Goal: Information Seeking & Learning: Learn about a topic

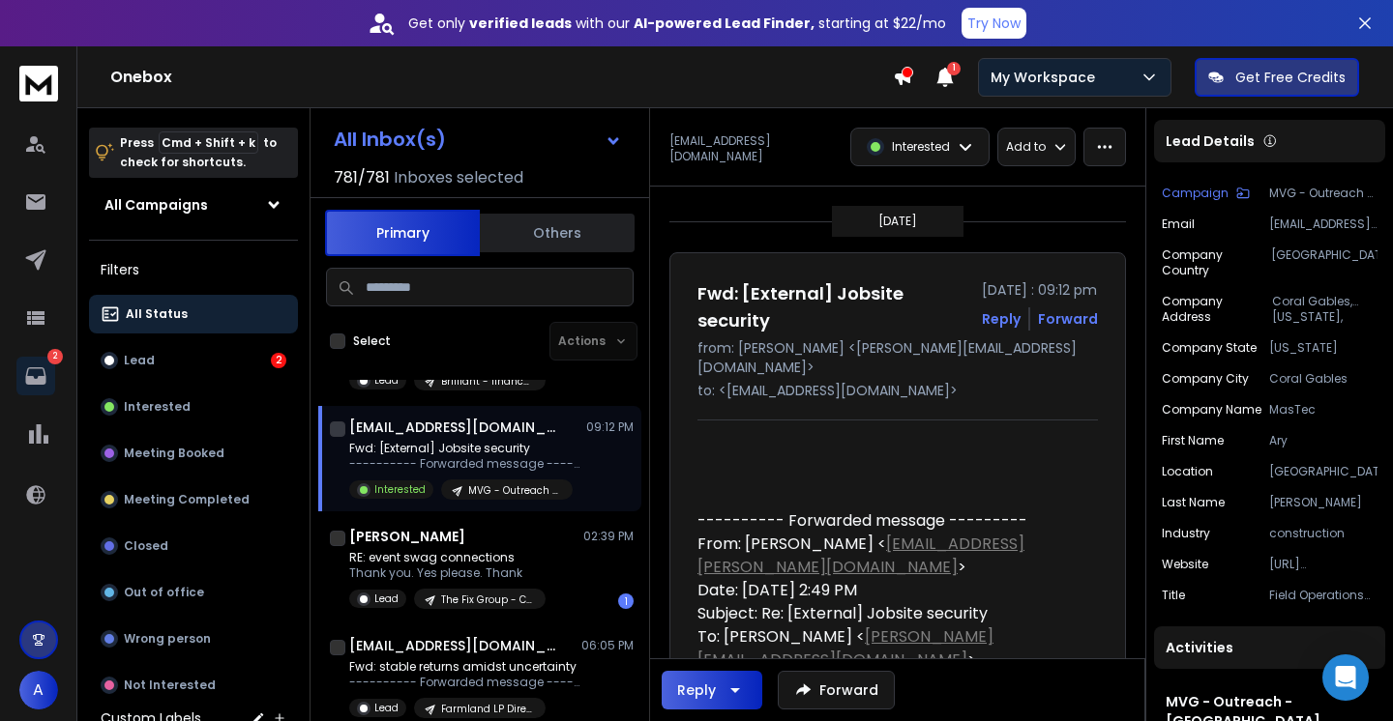
scroll to position [242, 0]
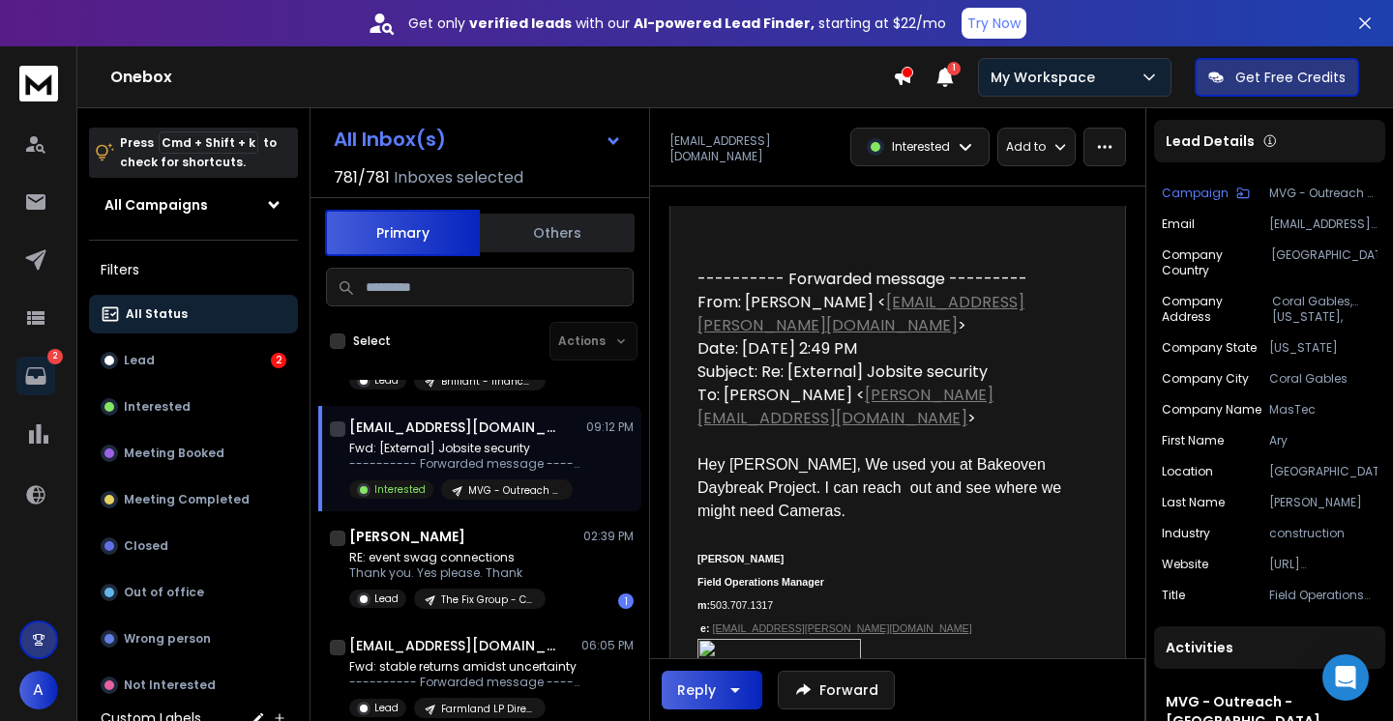
click at [1071, 80] on p "My Workspace" at bounding box center [1046, 77] width 112 height 19
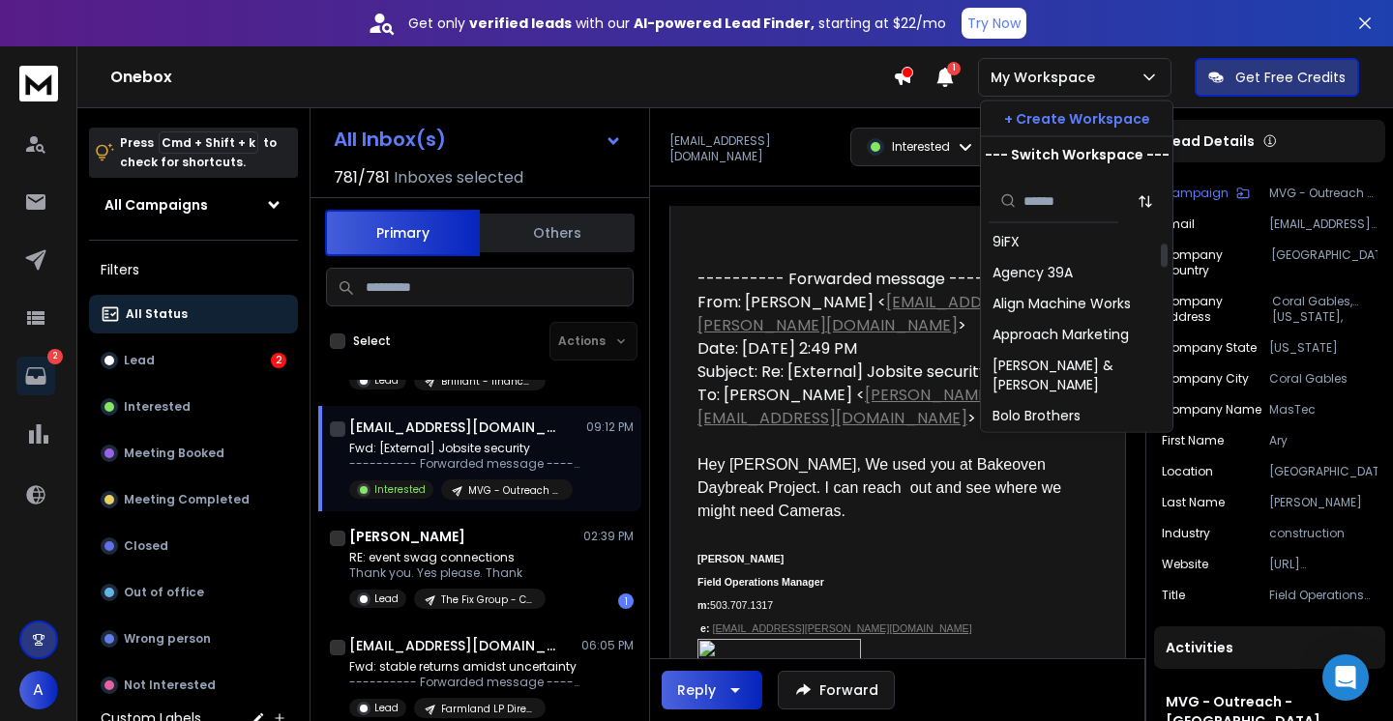
scroll to position [79, 0]
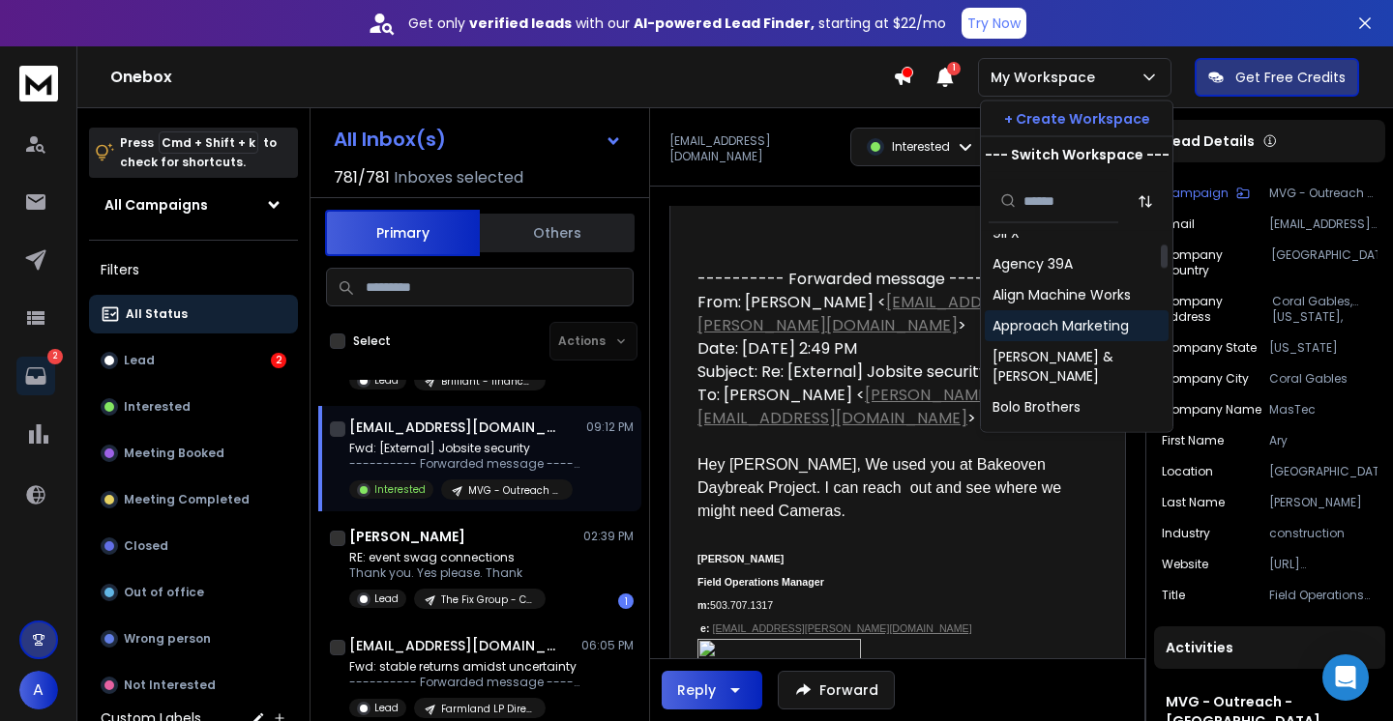
click at [1041, 319] on div "Approach Marketing" at bounding box center [1060, 325] width 136 height 19
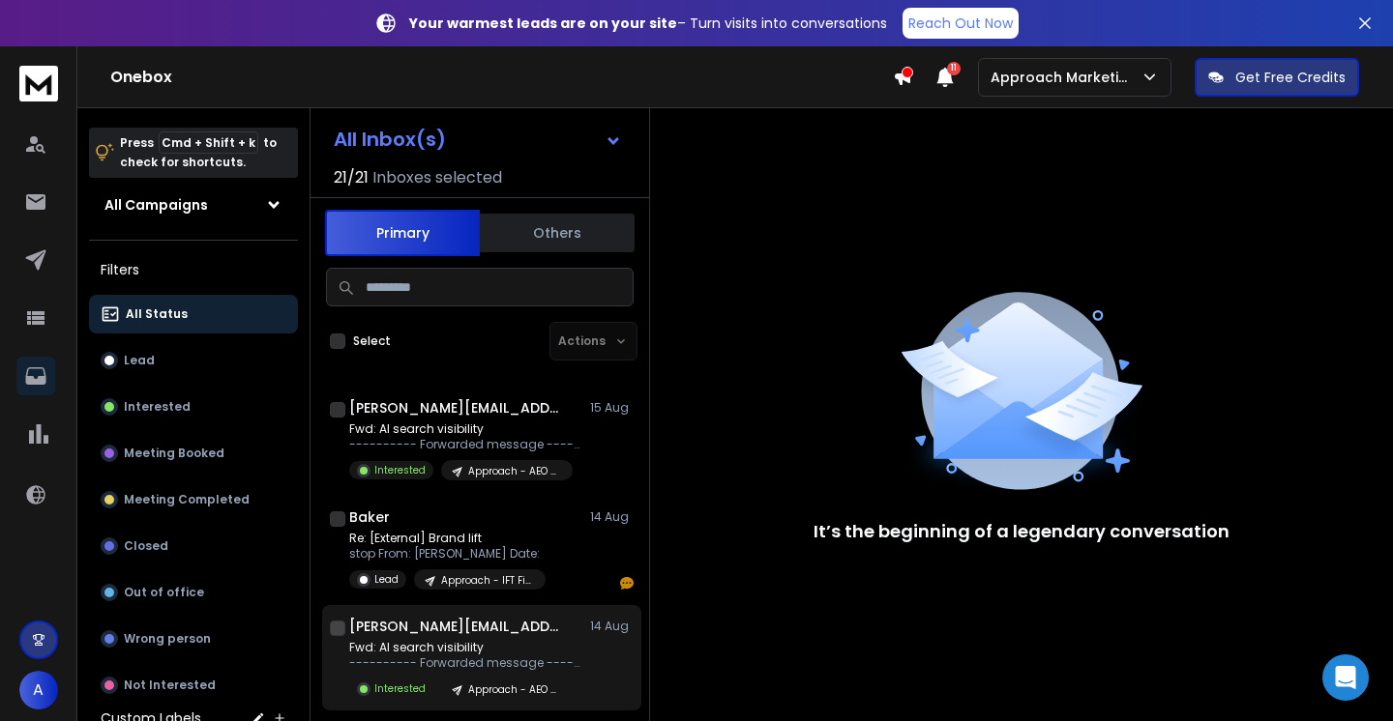
scroll to position [214, 0]
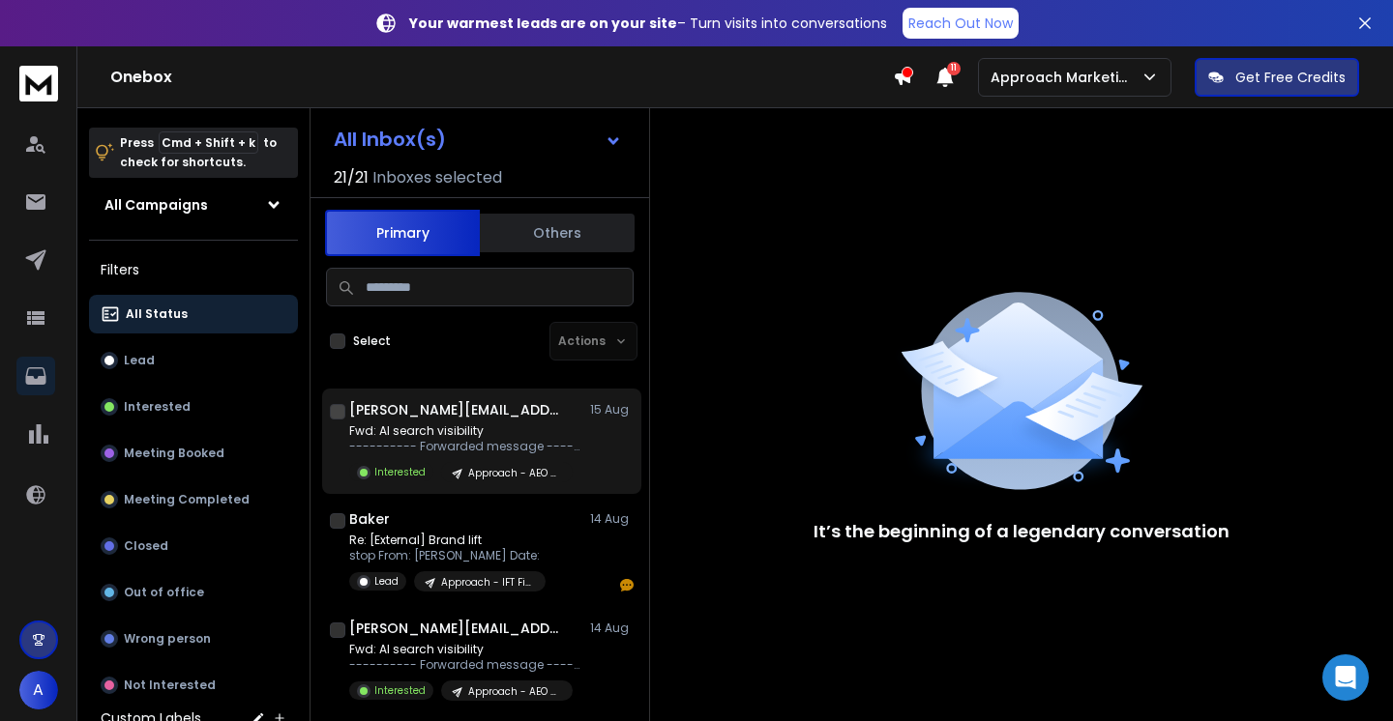
click at [474, 415] on h1 "[PERSON_NAME][EMAIL_ADDRESS][DOMAIN_NAME]" at bounding box center [455, 409] width 213 height 19
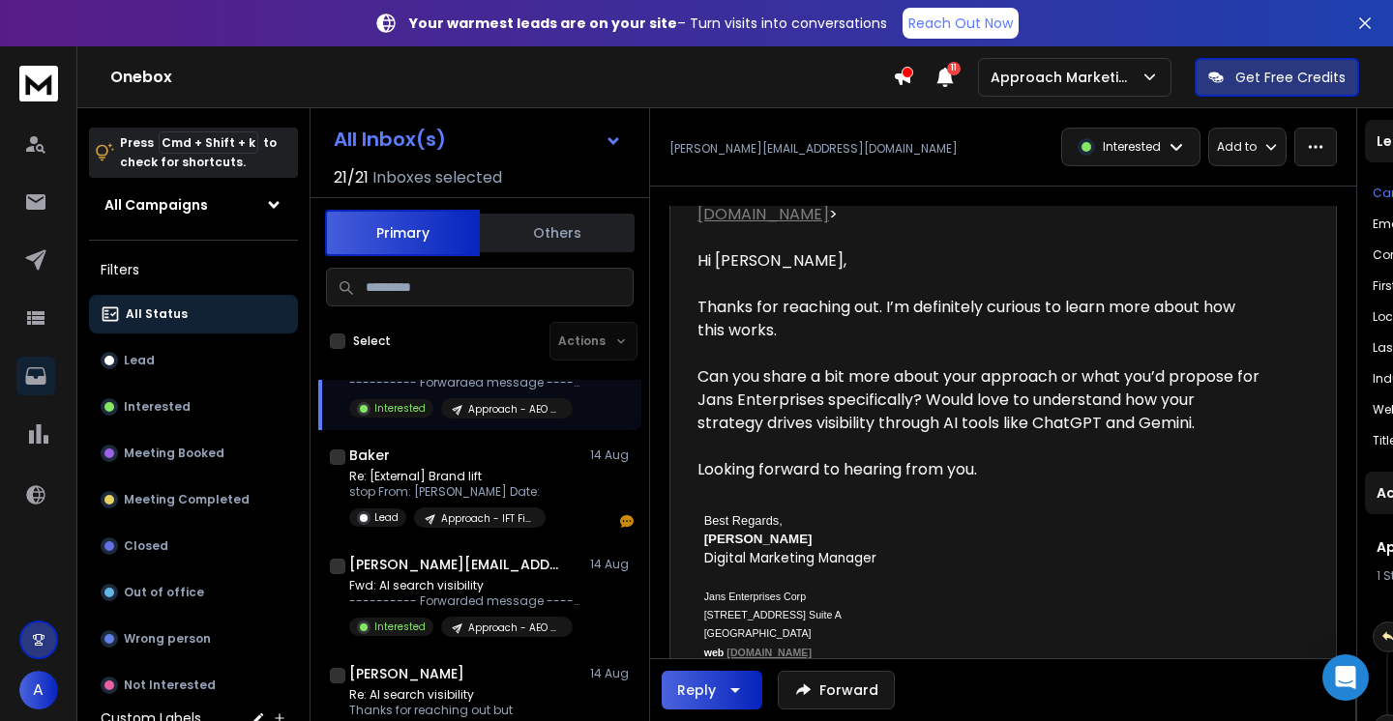
scroll to position [293, 0]
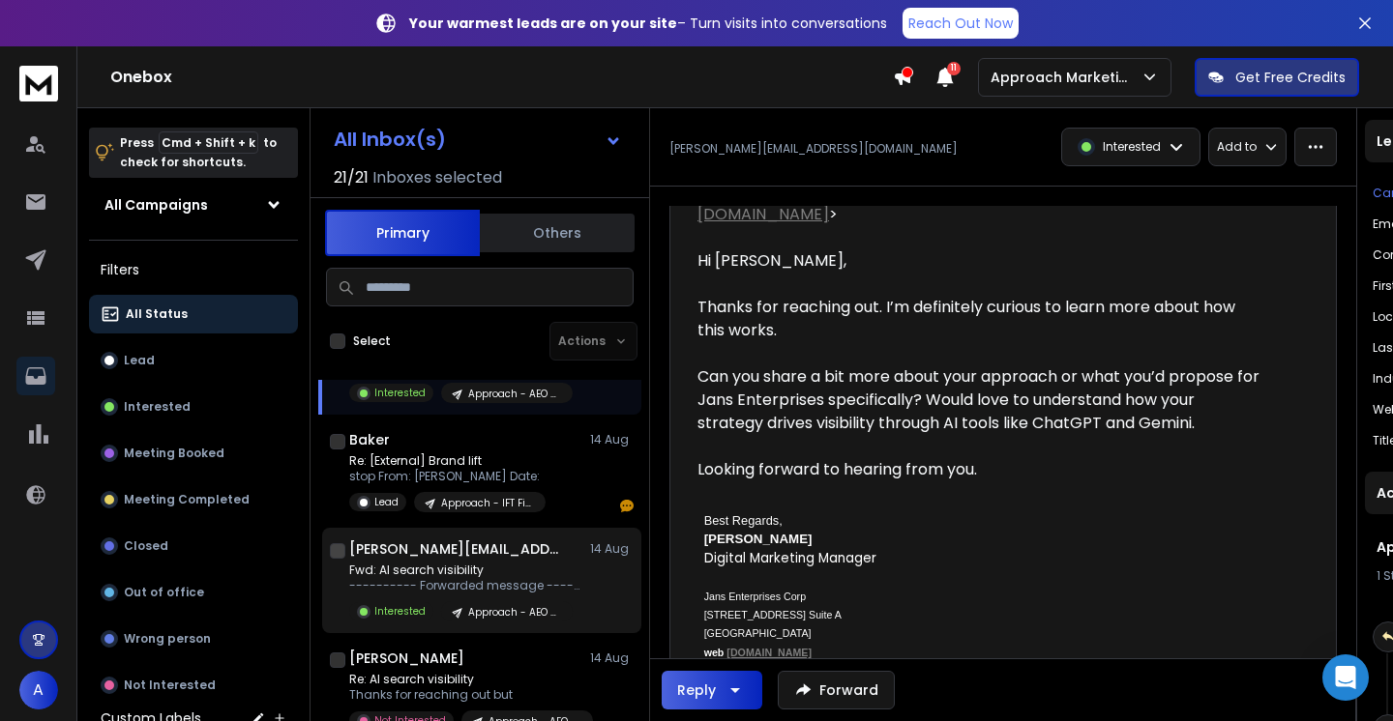
click at [408, 563] on p "Fwd: AI search visibility" at bounding box center [465, 570] width 232 height 15
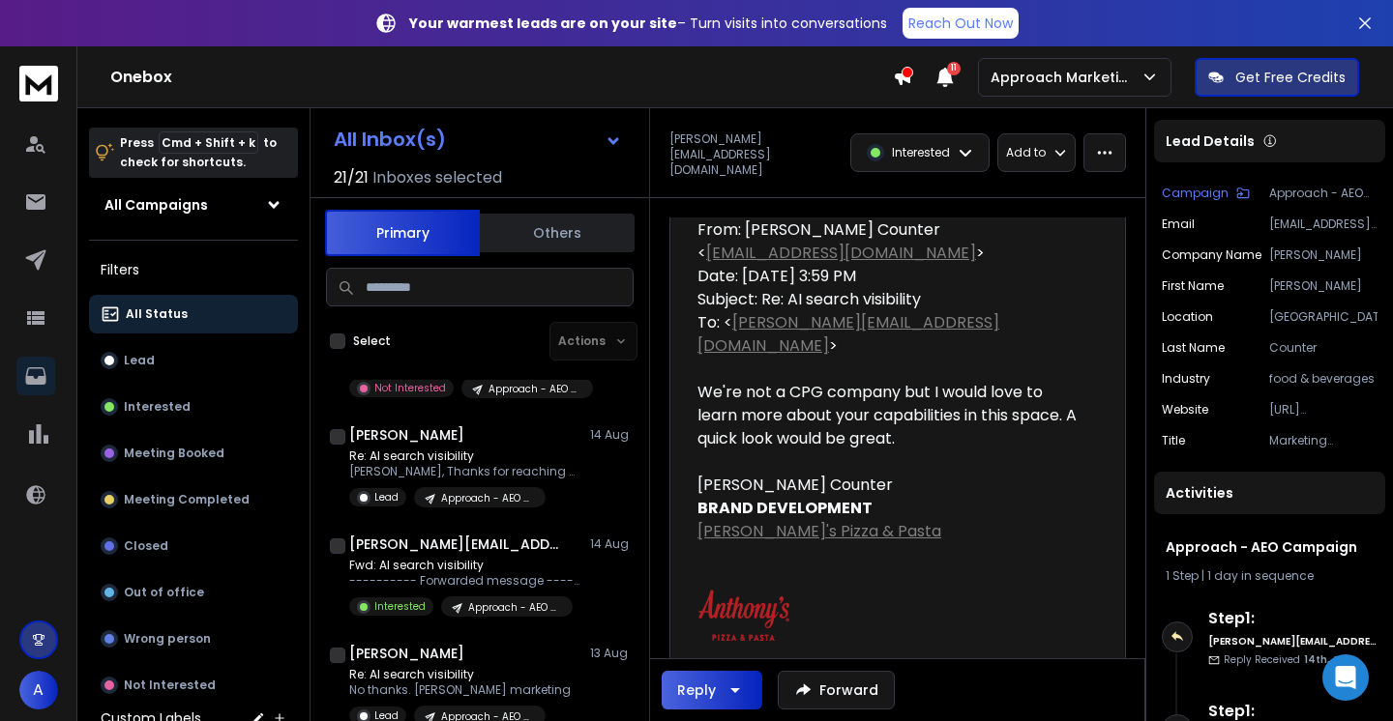
scroll to position [634, 0]
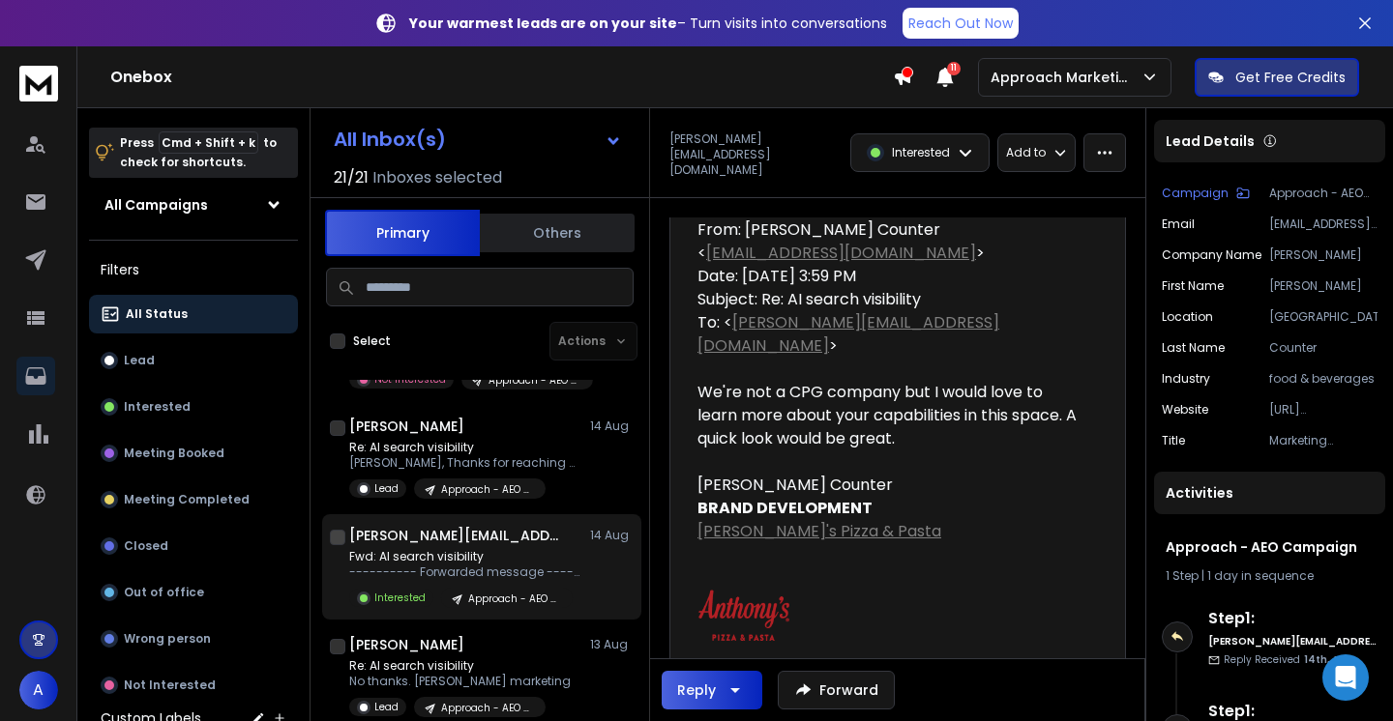
click at [418, 556] on p "Fwd: AI search visibility" at bounding box center [465, 556] width 232 height 15
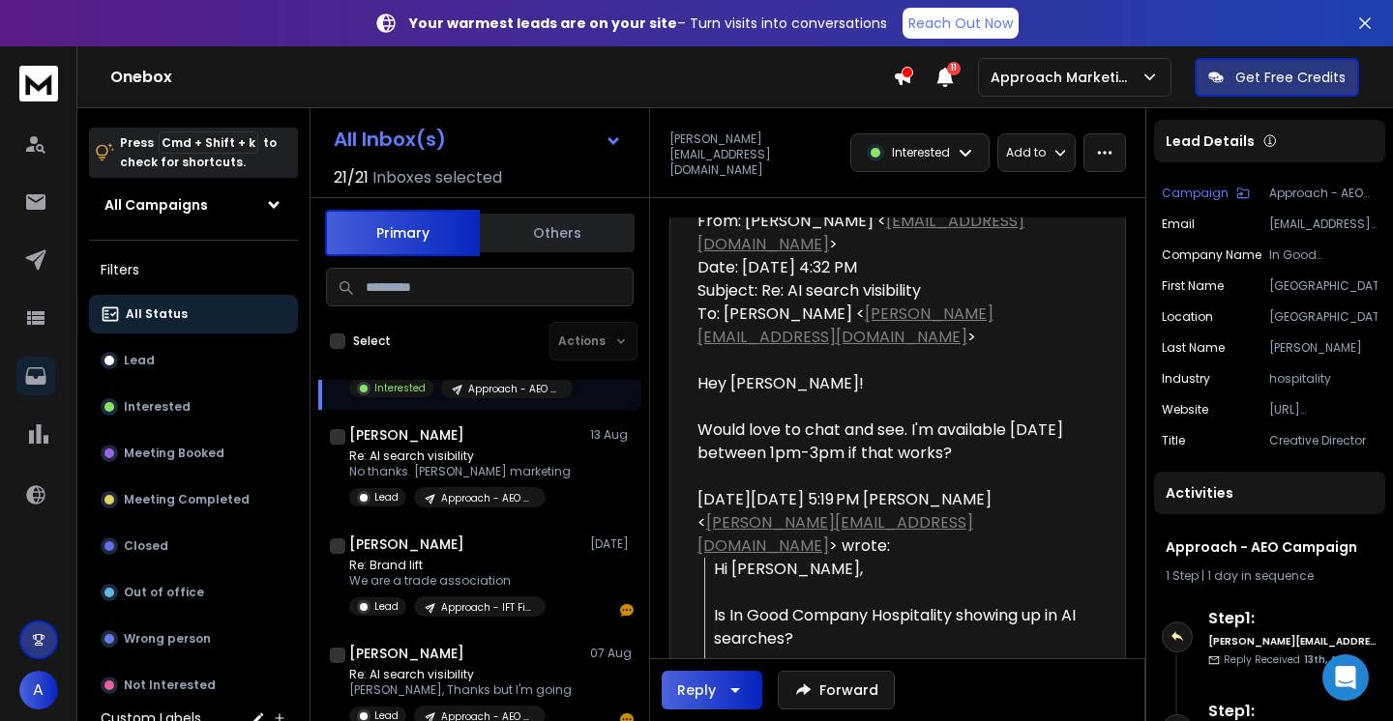
scroll to position [0, 0]
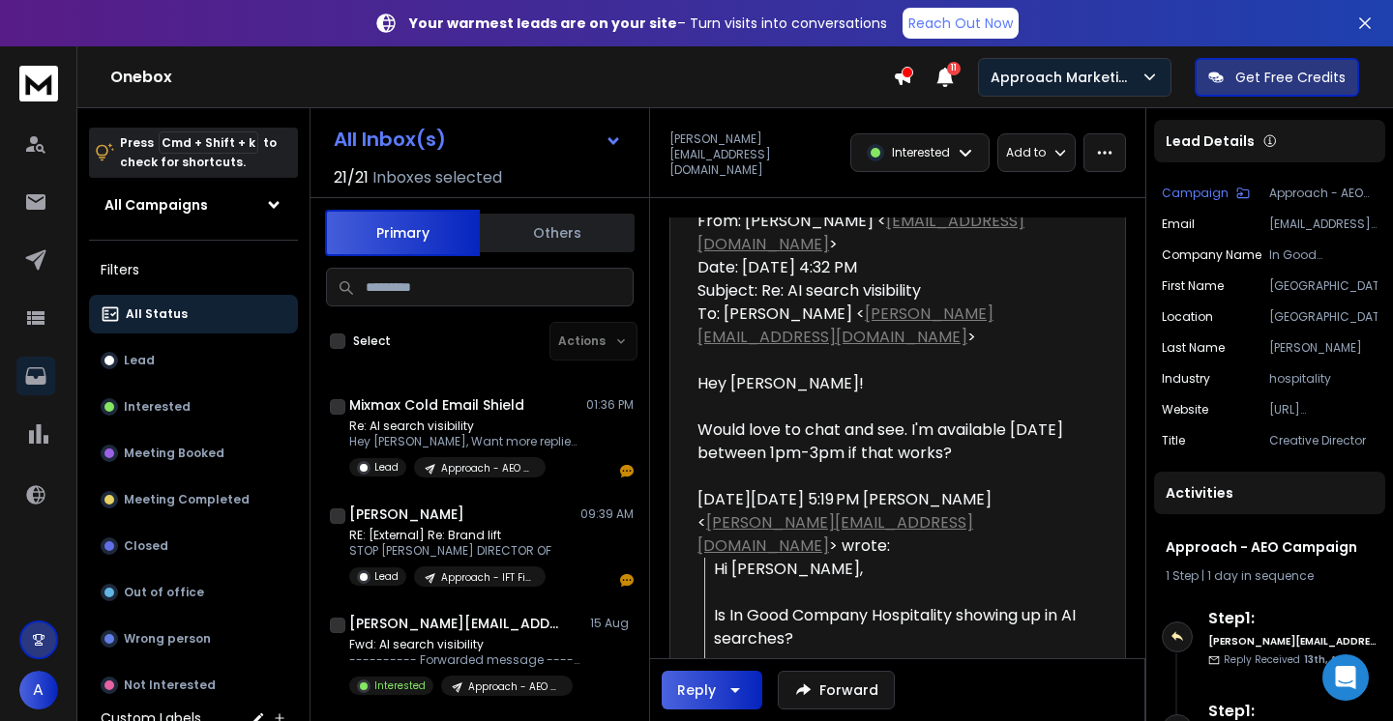
click at [1075, 68] on p "Approach Marketing" at bounding box center [1065, 77] width 150 height 19
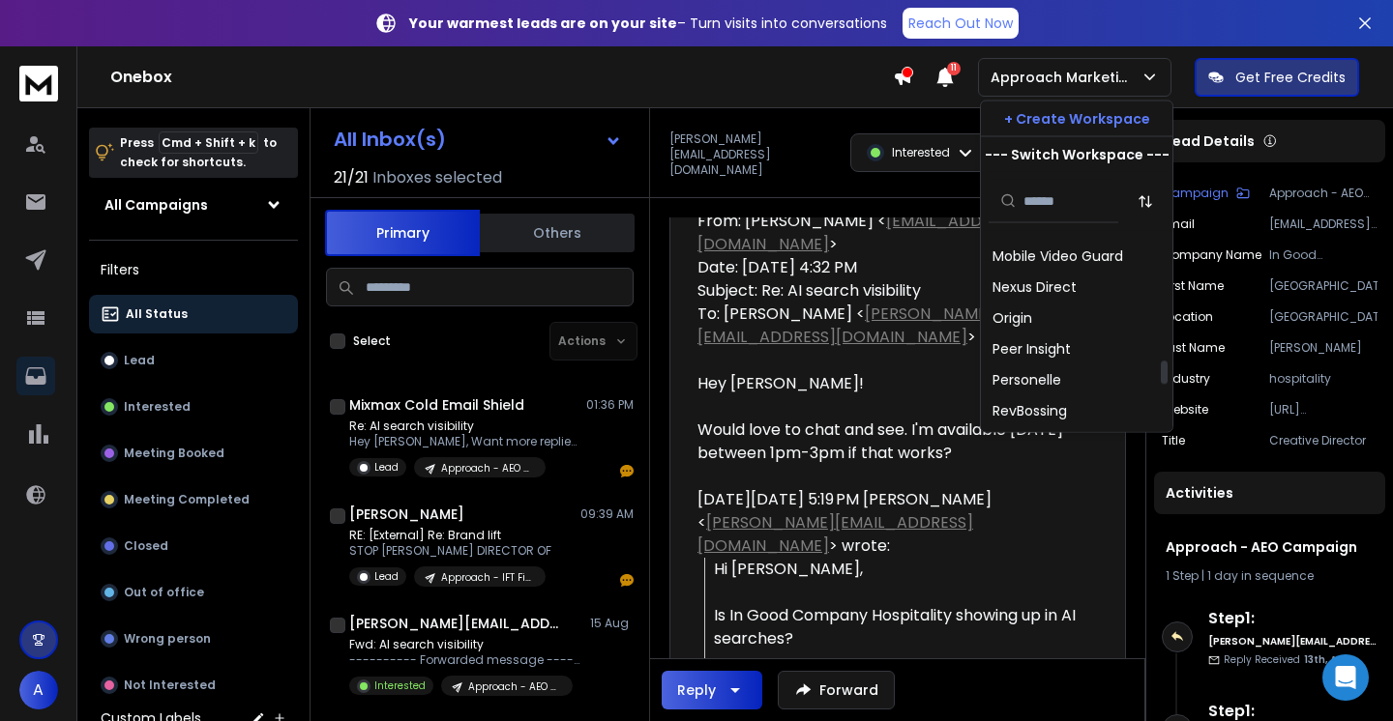
scroll to position [1076, 0]
click at [1056, 337] on div "Peer Insight" at bounding box center [1031, 346] width 78 height 19
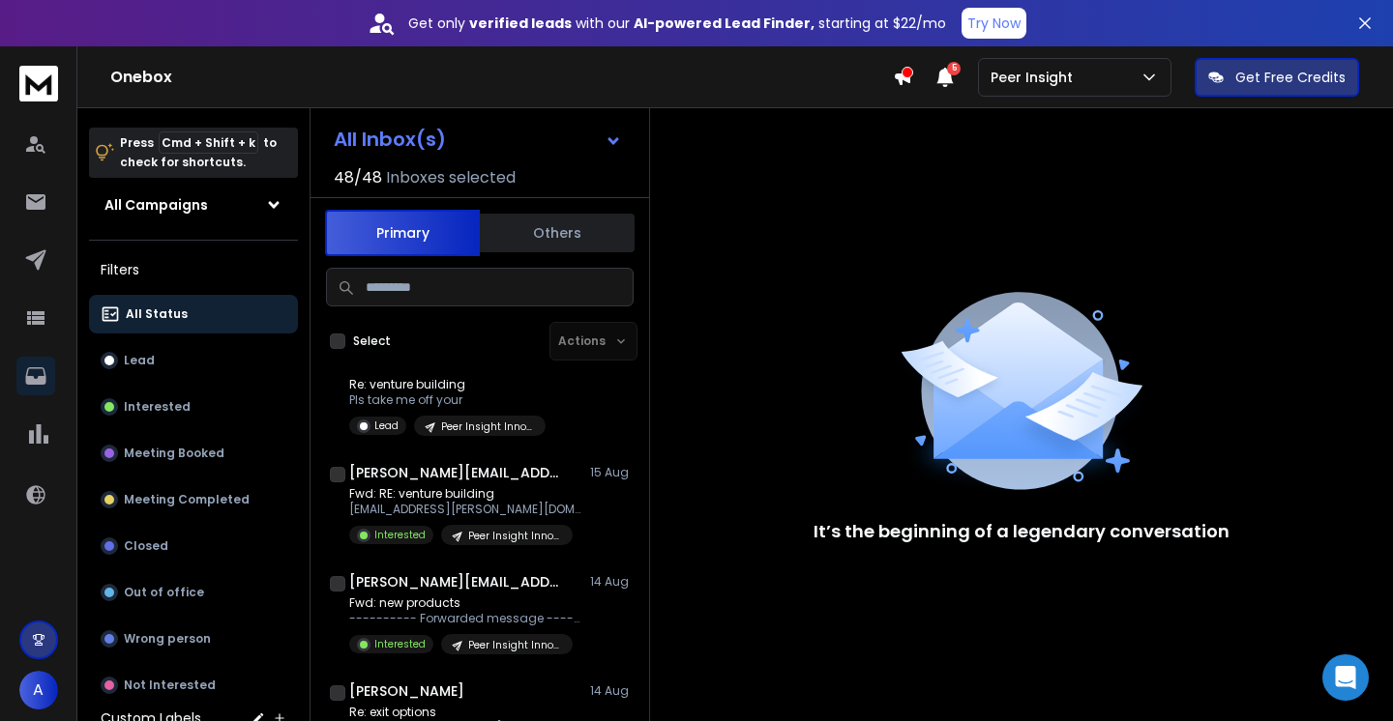
scroll to position [370, 0]
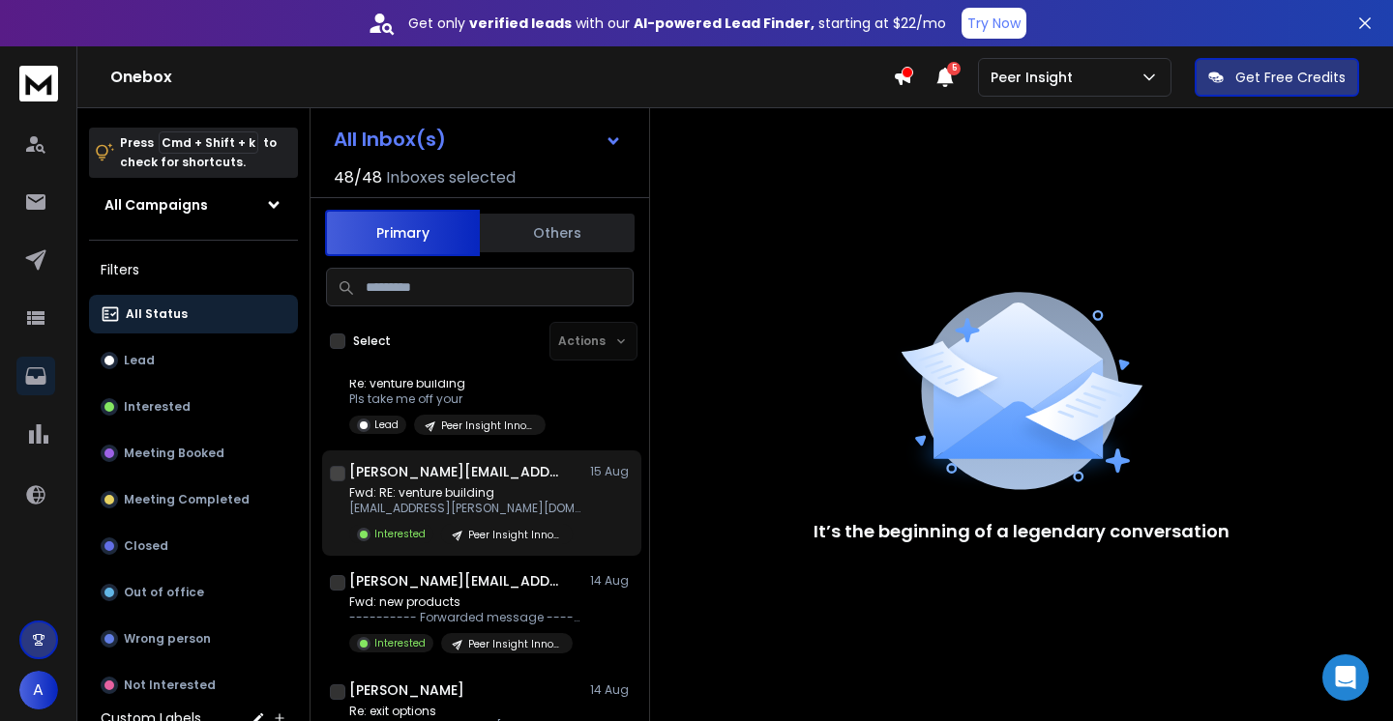
click at [430, 488] on p "Fwd: RE: venture building" at bounding box center [465, 492] width 232 height 15
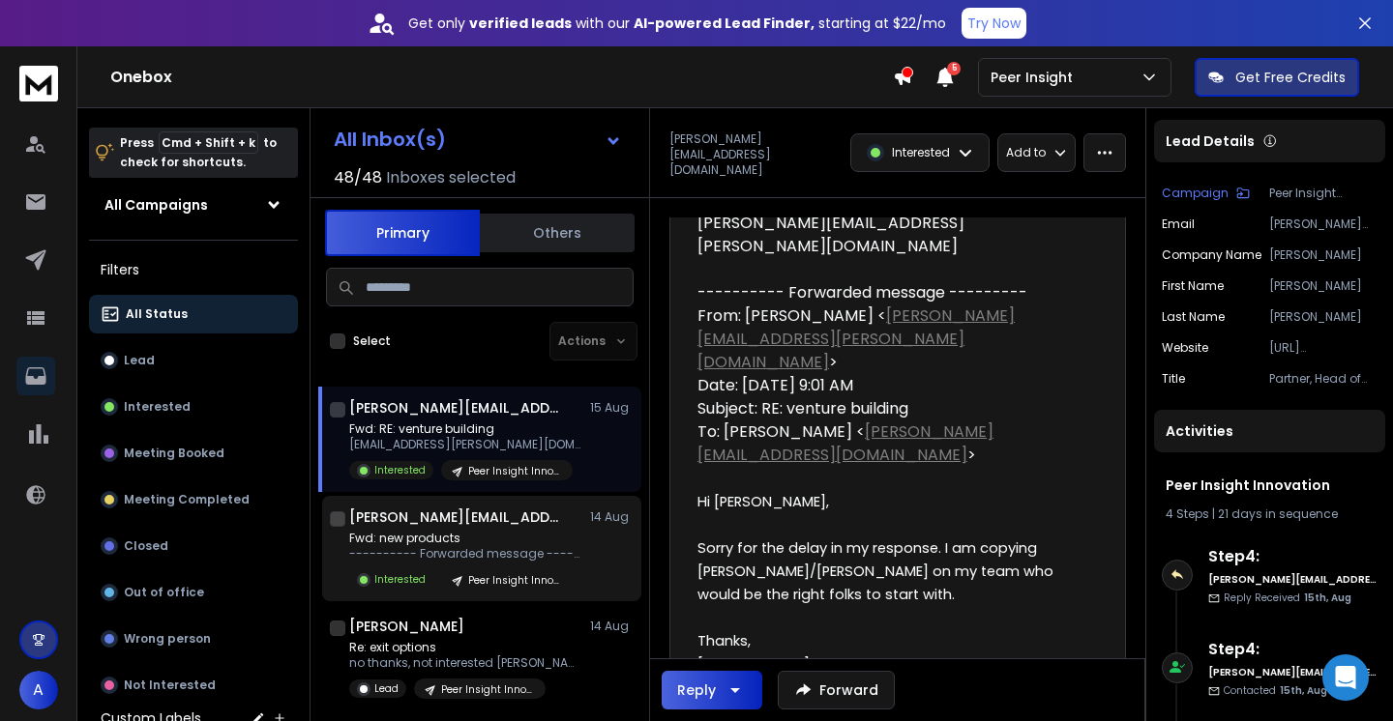
scroll to position [458, 0]
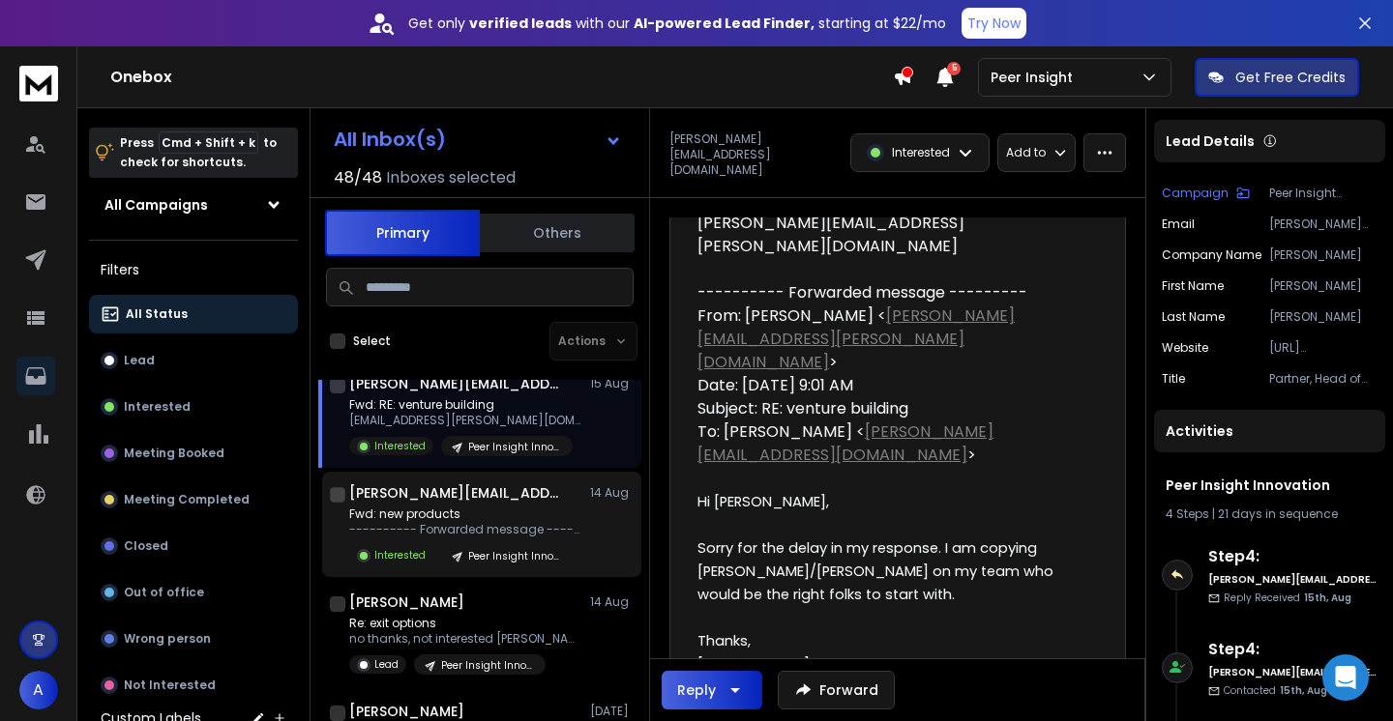
click at [453, 522] on p "---------- Forwarded message --------- From: Alexander" at bounding box center [465, 529] width 232 height 15
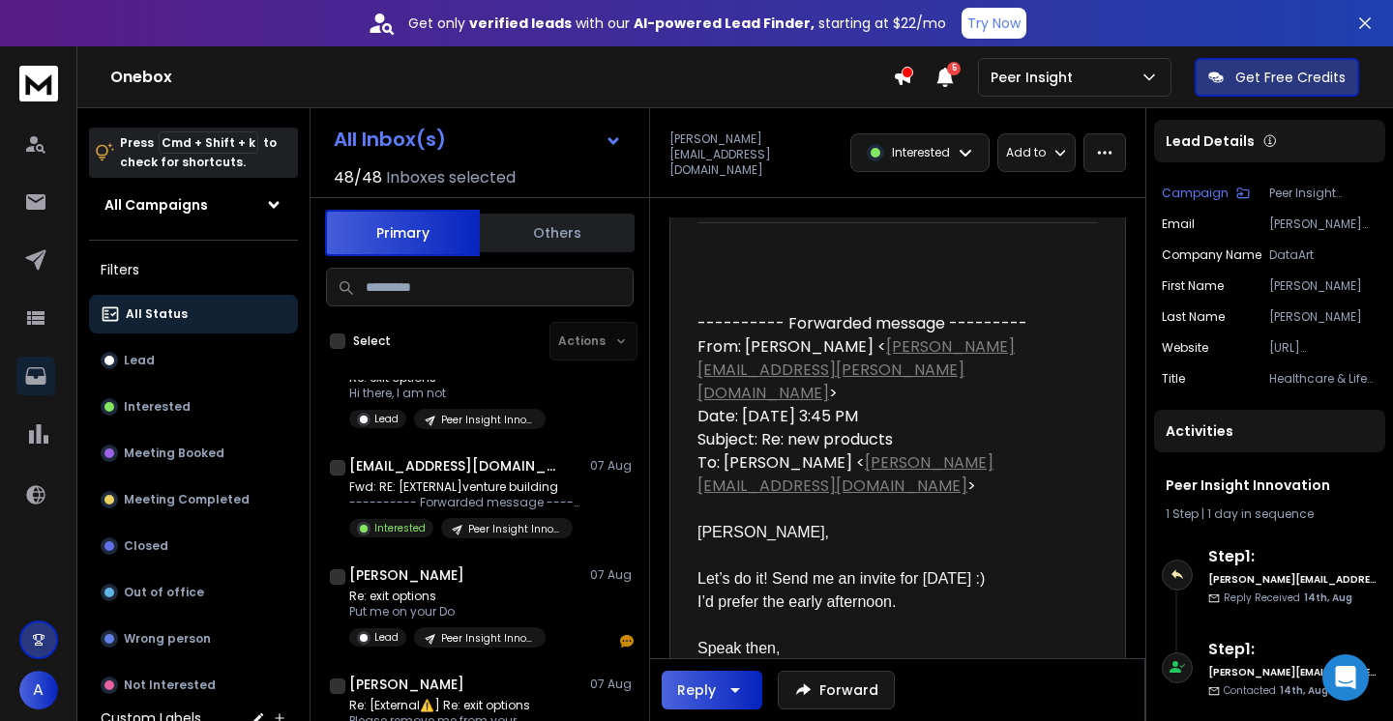
scroll to position [925, 0]
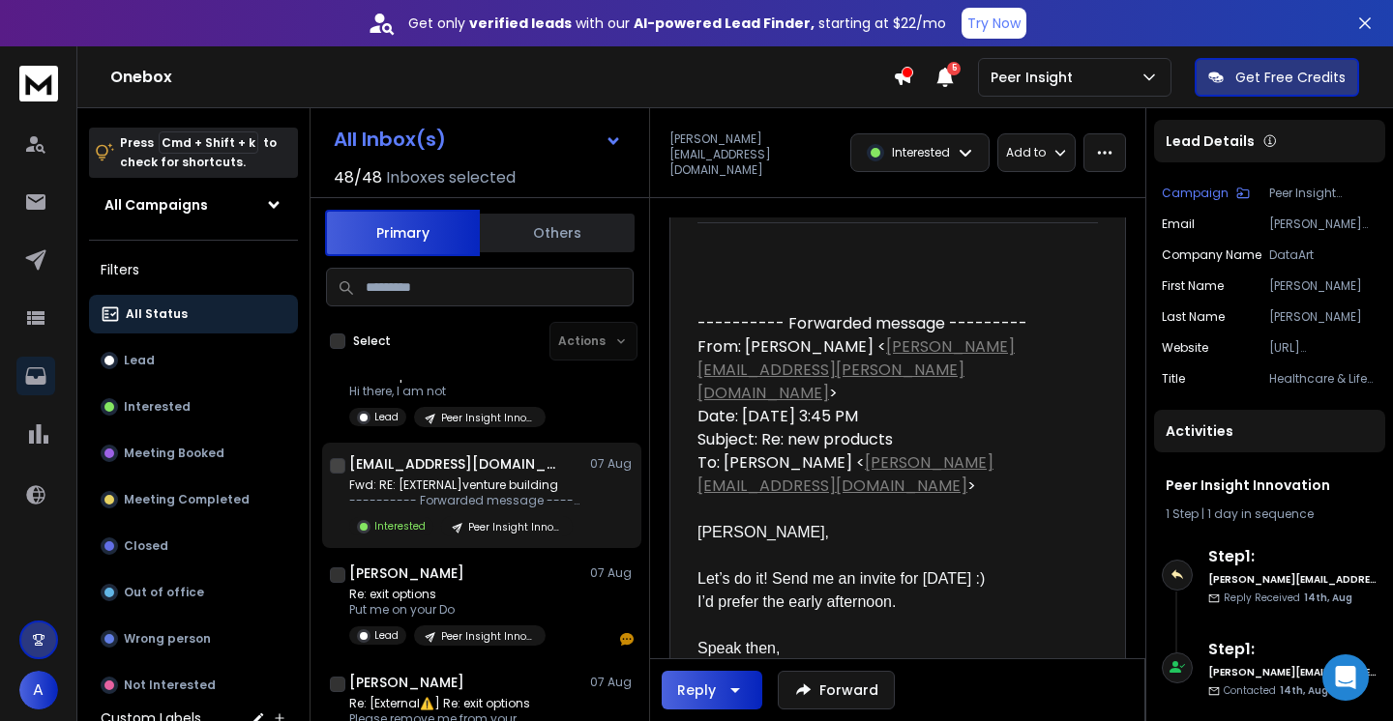
click at [494, 474] on div "anders@revboss.com 07 Aug Fwd: RE: [EXTERNAL]venture building ---------- Forwar…" at bounding box center [491, 496] width 284 height 82
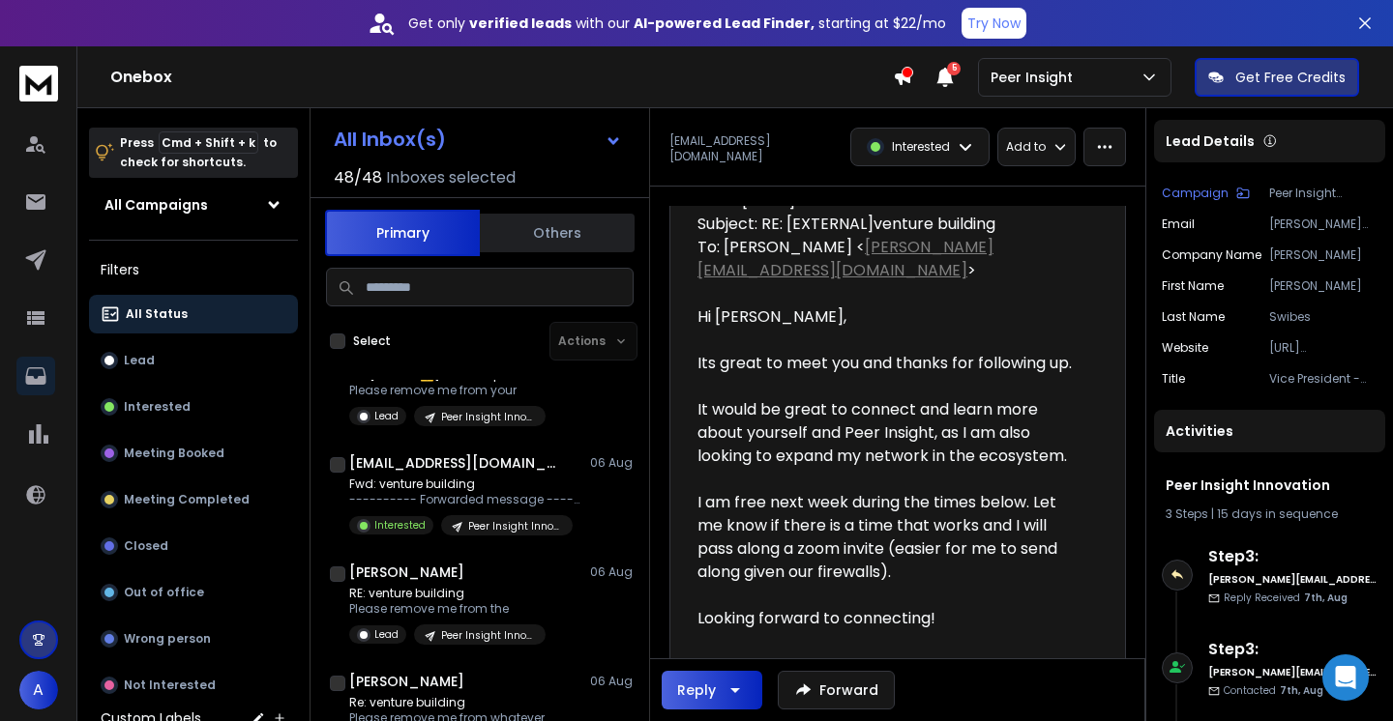
scroll to position [1257, 0]
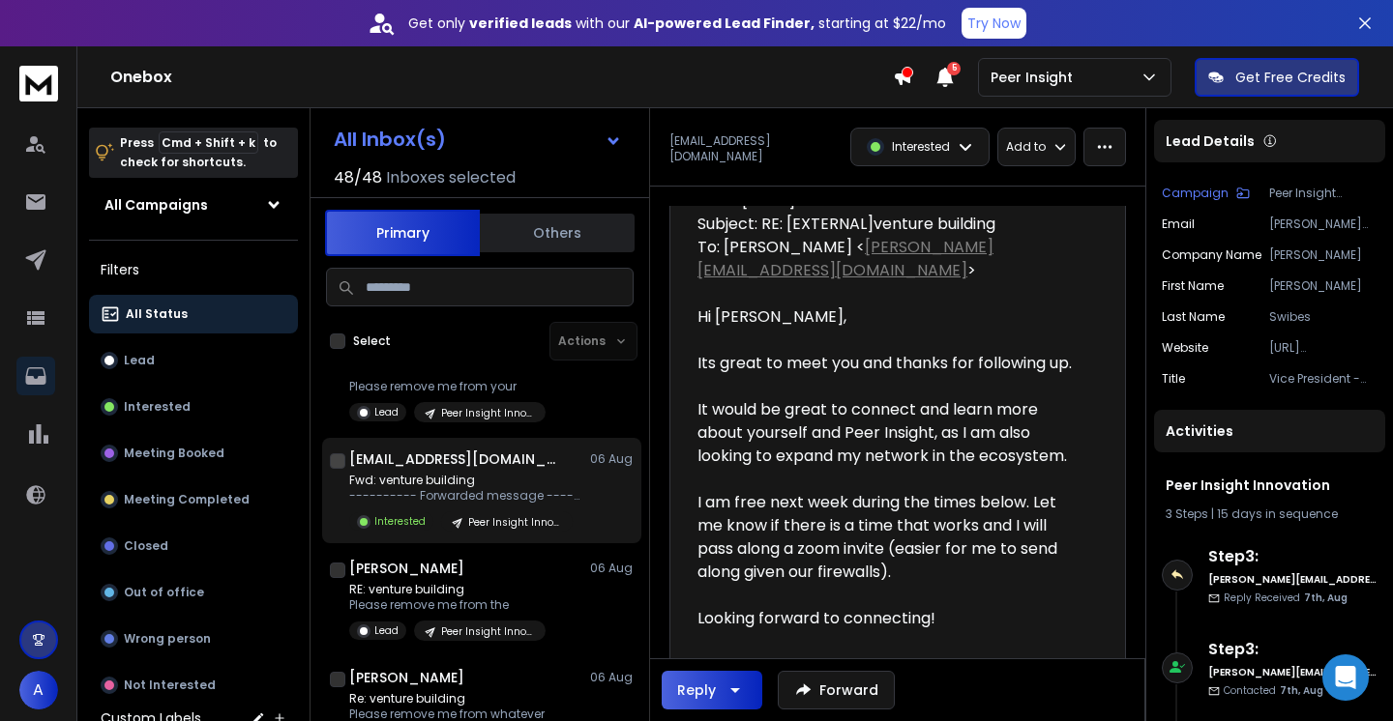
click at [475, 475] on p "Fwd: venture building" at bounding box center [465, 480] width 232 height 15
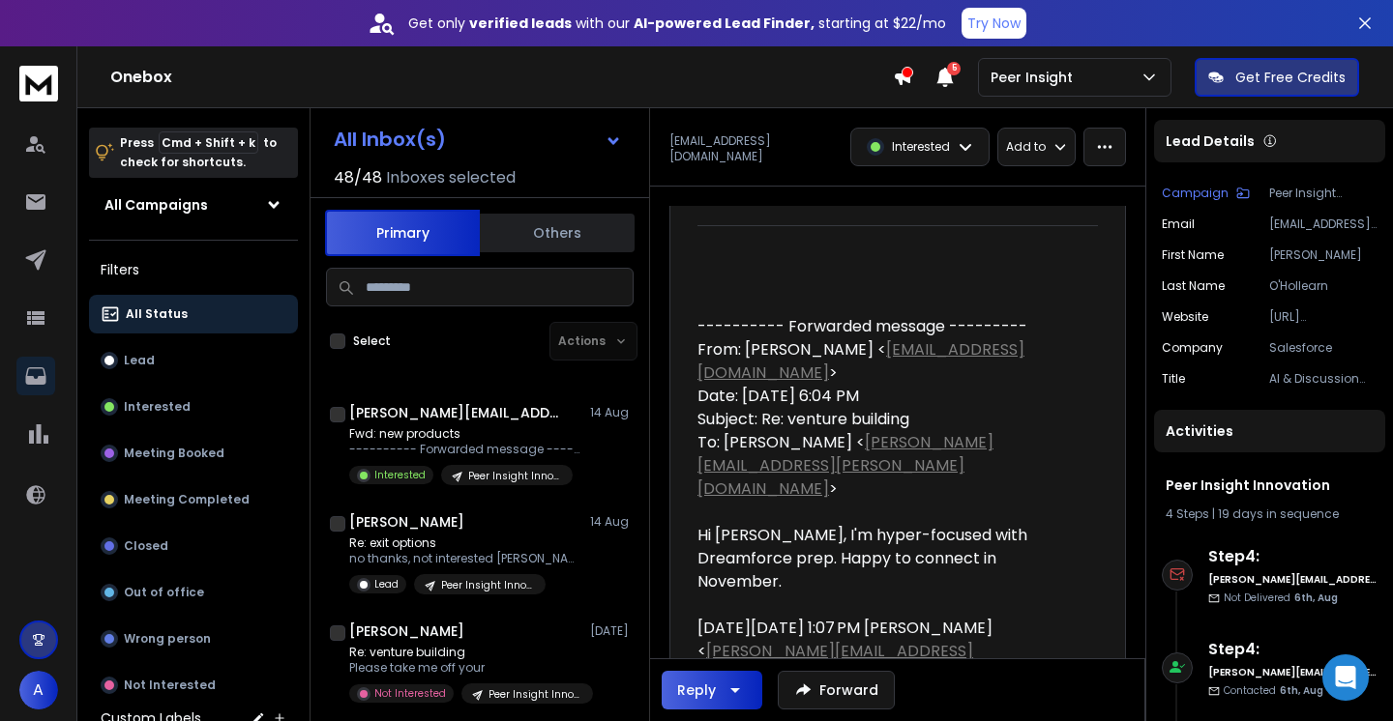
scroll to position [0, 0]
